Goal: Task Accomplishment & Management: Manage account settings

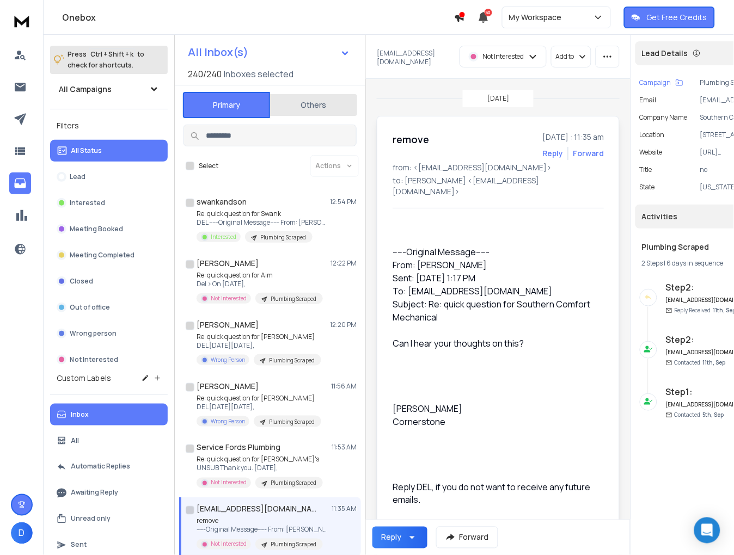
scroll to position [53, 0]
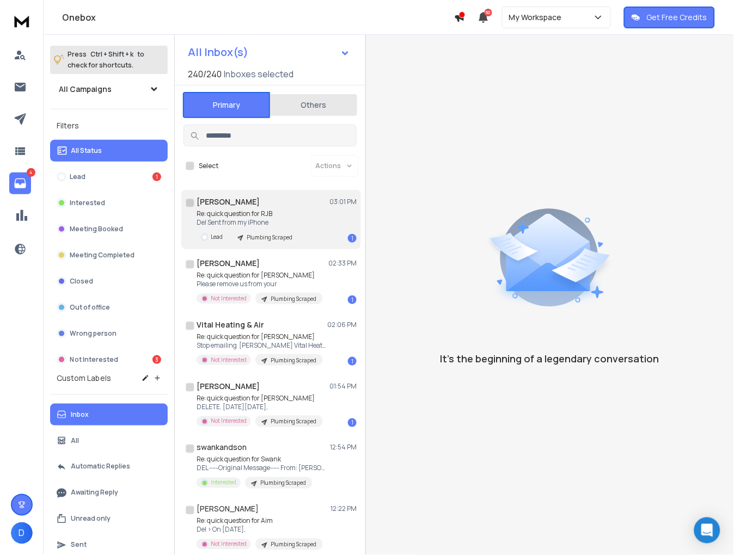
click at [224, 220] on p "Del Sent from my iPhone" at bounding box center [247, 222] width 102 height 9
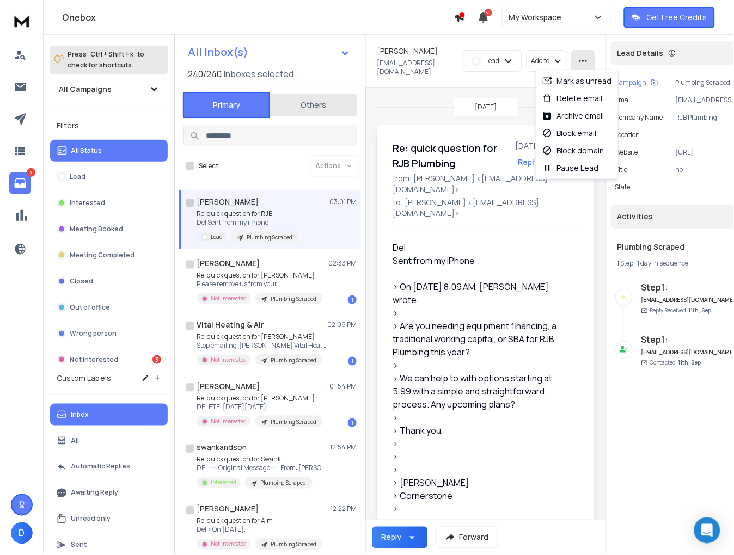
click at [595, 56] on button "button" at bounding box center [583, 61] width 24 height 22
click at [588, 134] on div "Block email" at bounding box center [569, 133] width 54 height 11
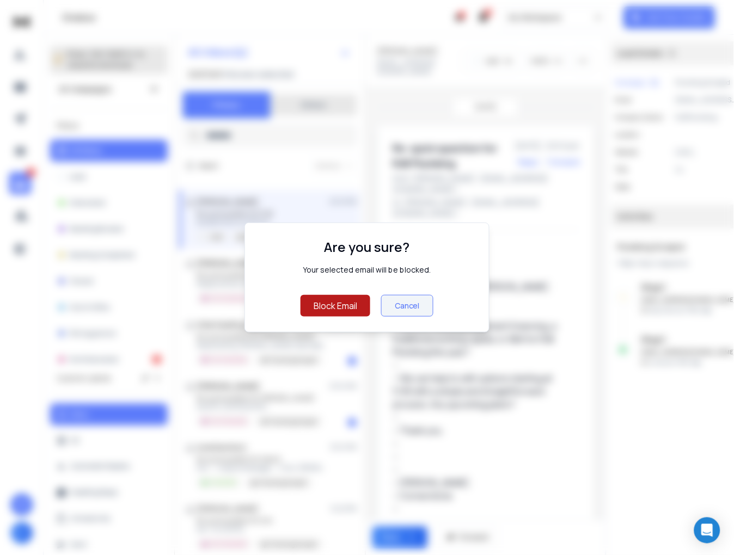
click at [349, 305] on button "Block Email" at bounding box center [335, 306] width 70 height 22
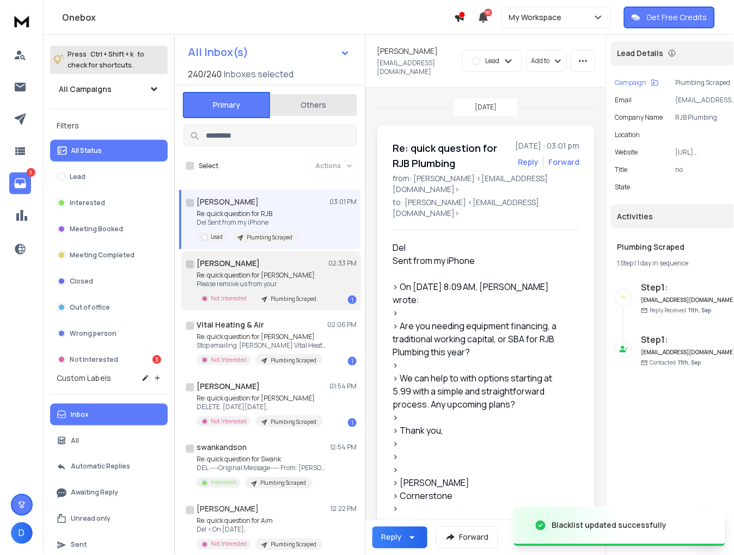
click at [330, 276] on div "Re: quick question for [PERSON_NAME] Please remove us from your Not Interested …" at bounding box center [276, 287] width 160 height 33
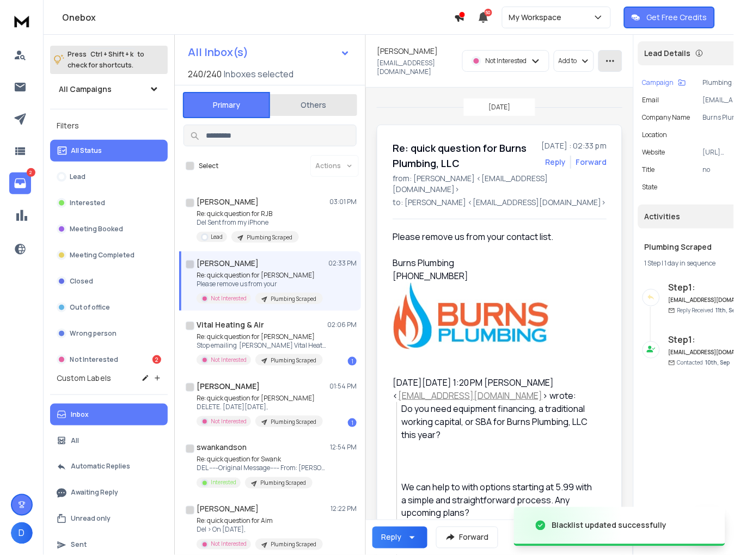
click at [615, 56] on icon "button" at bounding box center [610, 61] width 10 height 10
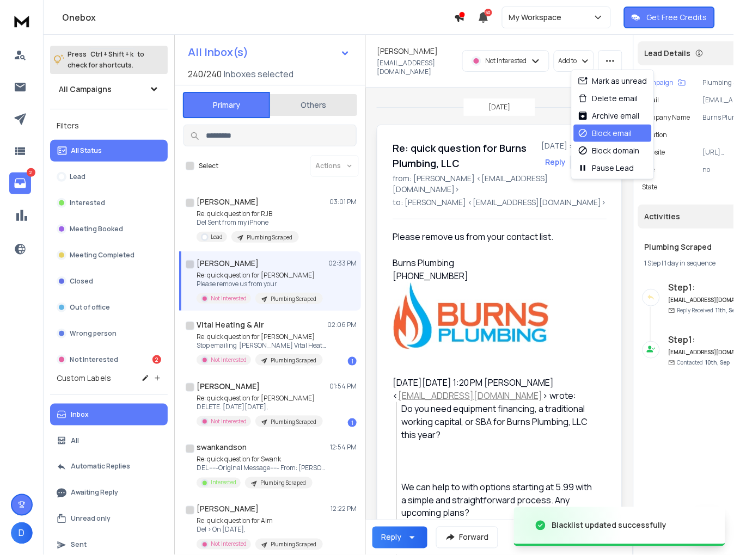
click at [616, 131] on div "Block email" at bounding box center [605, 133] width 54 height 11
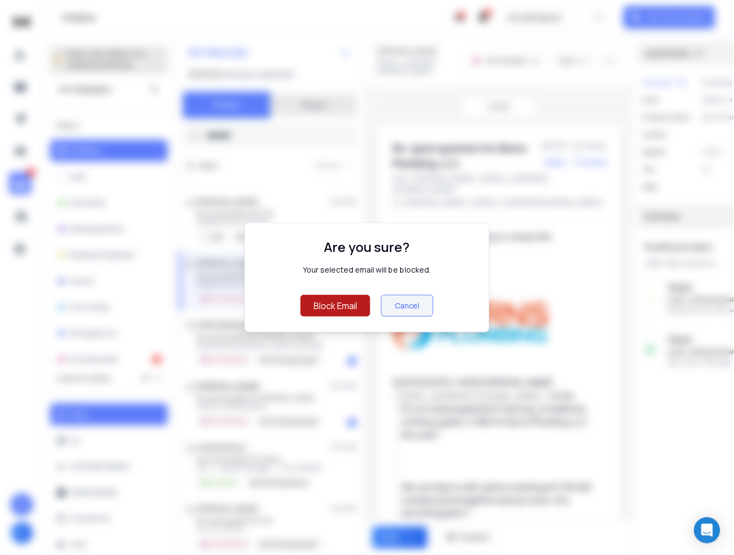
click at [341, 307] on button "Block Email" at bounding box center [335, 306] width 70 height 22
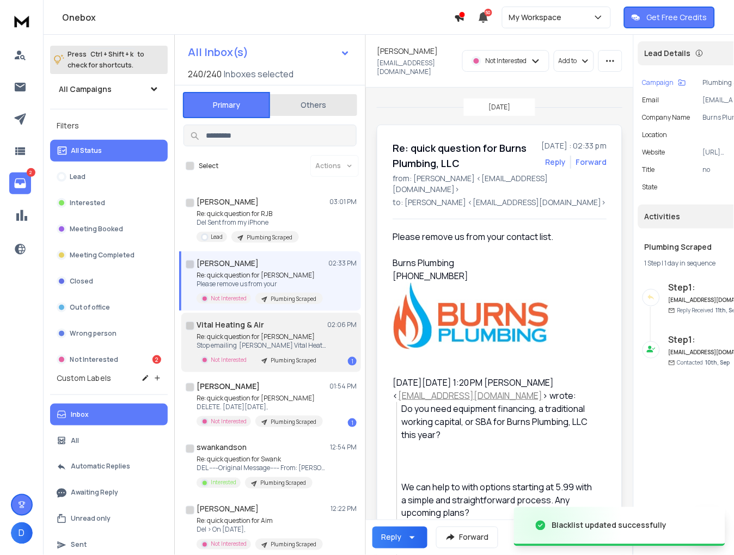
click at [285, 333] on p "Re: quick question for [PERSON_NAME]" at bounding box center [261, 337] width 131 height 9
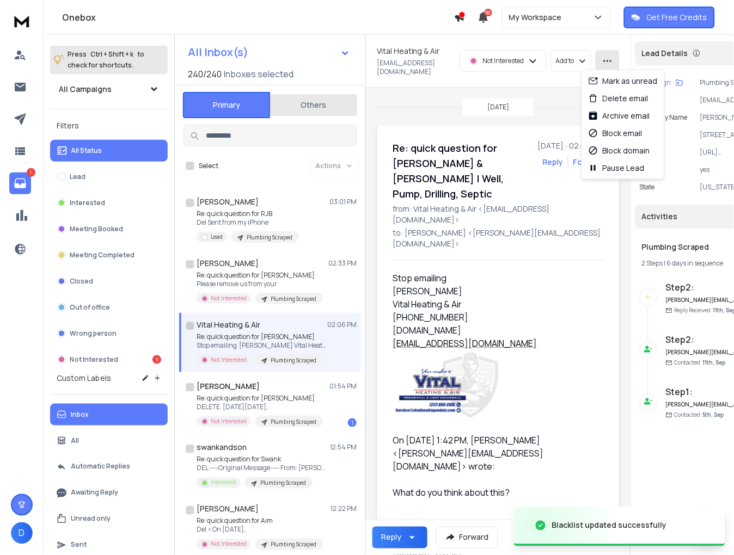
click at [612, 60] on icon "button" at bounding box center [608, 61] width 8 height 2
click at [617, 133] on div "Block email" at bounding box center [615, 133] width 54 height 11
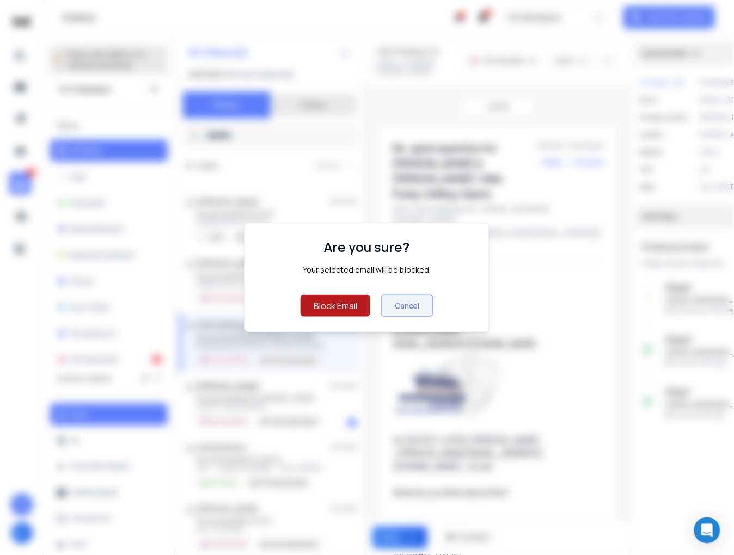
click at [346, 302] on button "Block Email" at bounding box center [335, 306] width 70 height 22
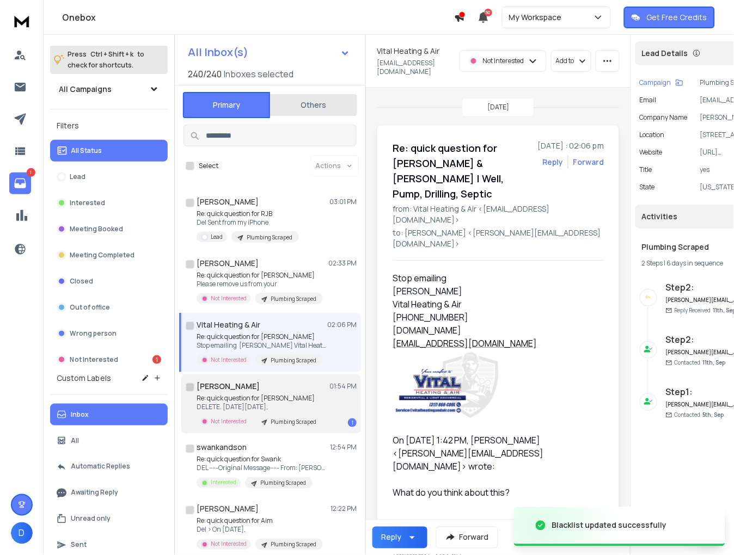
click at [318, 387] on div "[PERSON_NAME] 01:54 PM" at bounding box center [276, 386] width 160 height 11
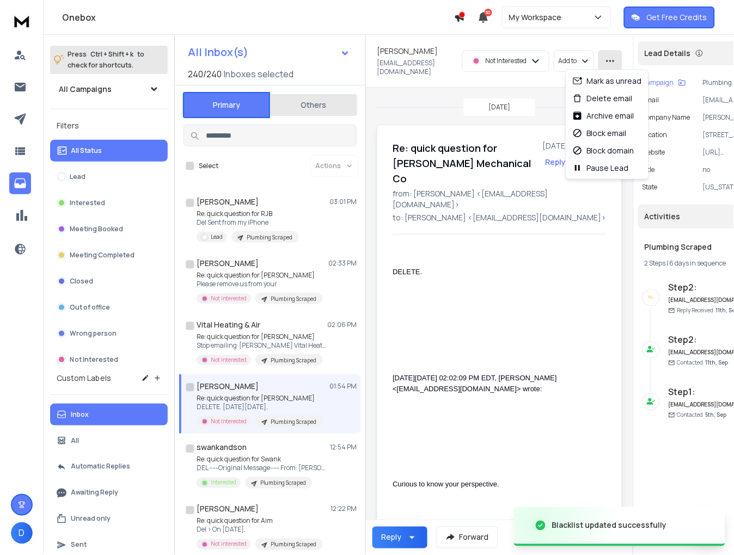
click at [622, 52] on button "button" at bounding box center [610, 61] width 24 height 22
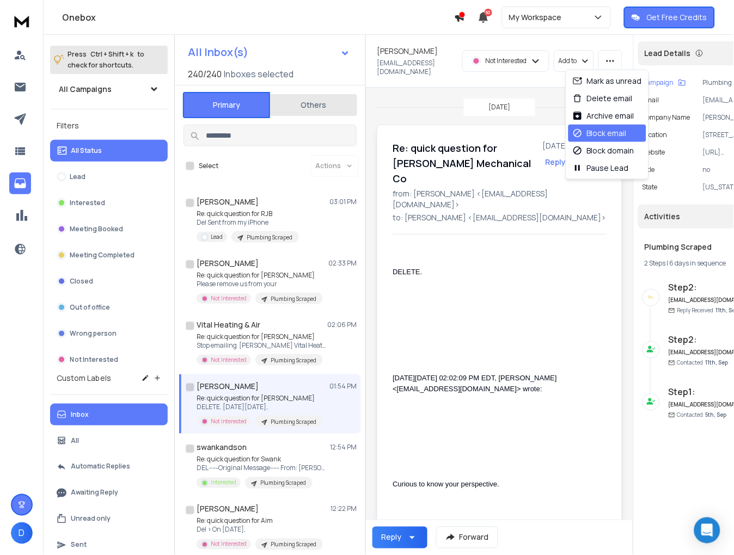
click at [608, 131] on div "Block email" at bounding box center [599, 133] width 54 height 11
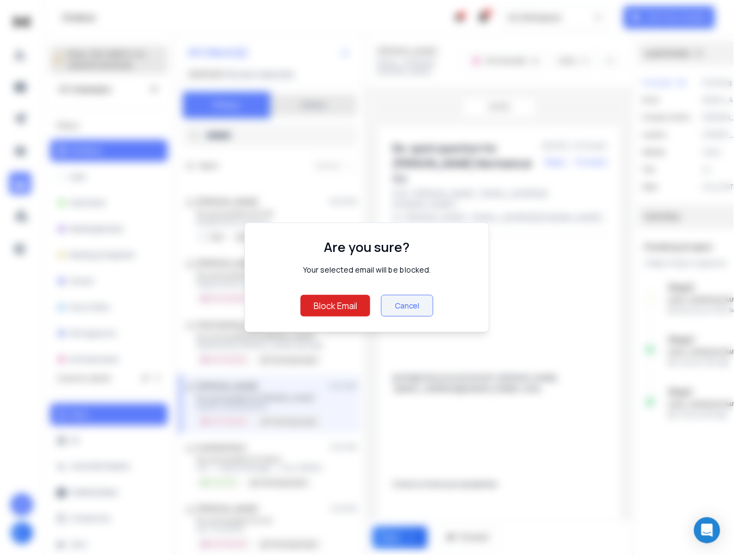
drag, startPoint x: 350, startPoint y: 302, endPoint x: 383, endPoint y: 303, distance: 32.7
click at [350, 302] on button "Block Email" at bounding box center [335, 306] width 70 height 22
